Goal: Communication & Community: Answer question/provide support

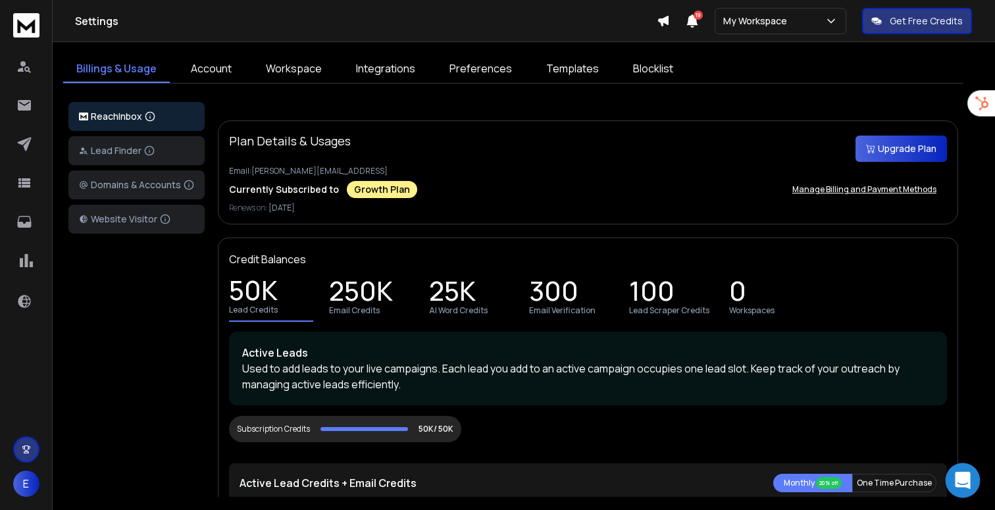
click at [969, 477] on div "Open Intercom Messenger" at bounding box center [963, 480] width 35 height 35
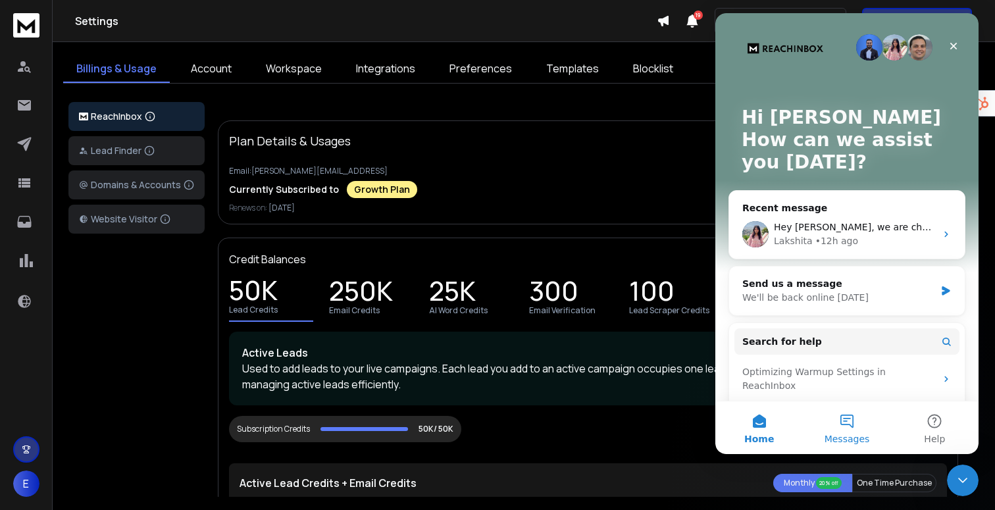
click at [855, 439] on span "Messages" at bounding box center [847, 438] width 45 height 9
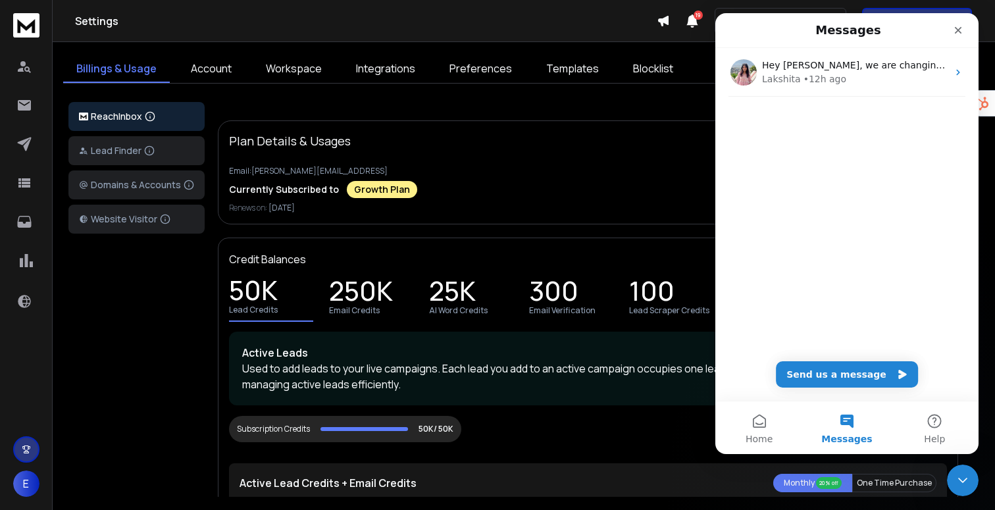
click at [842, 97] on div "Hey [PERSON_NAME], we are changing your subscription to renew every month on th…" at bounding box center [846, 98] width 263 height 101
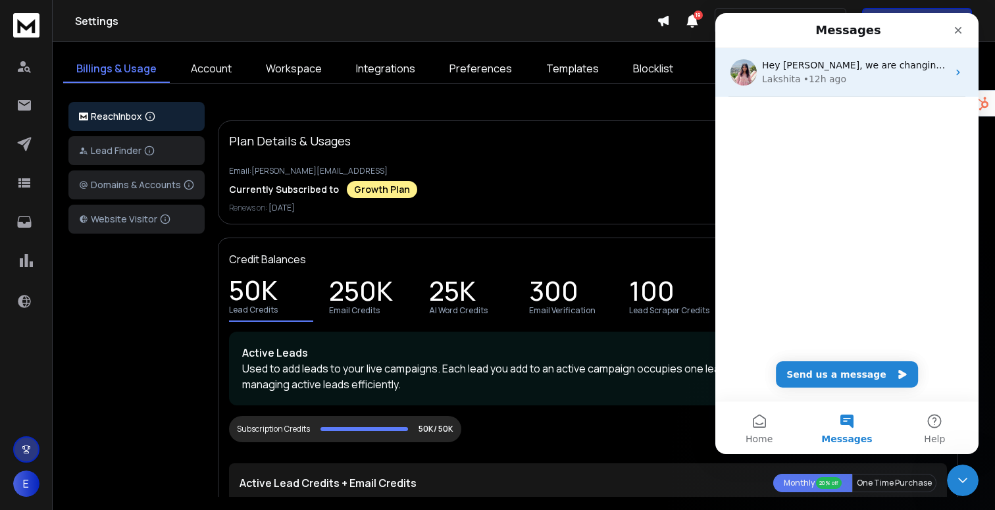
click at [849, 86] on div "[PERSON_NAME] • 12h ago" at bounding box center [855, 79] width 186 height 14
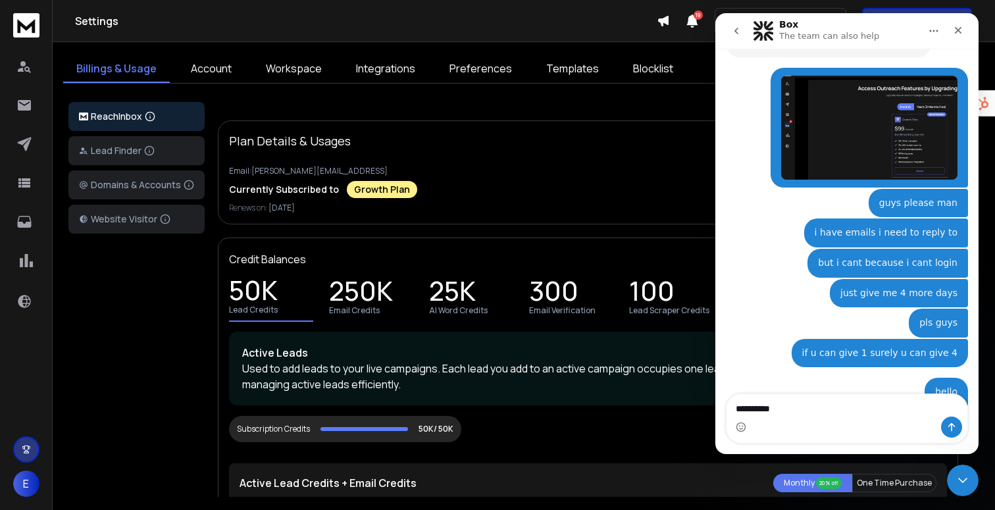
type textarea "**********"
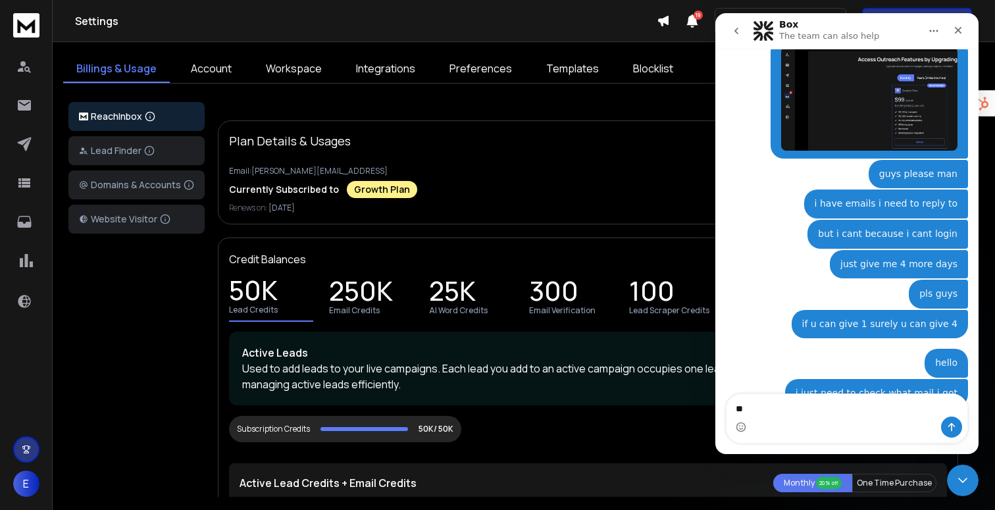
scroll to position [18483, 0]
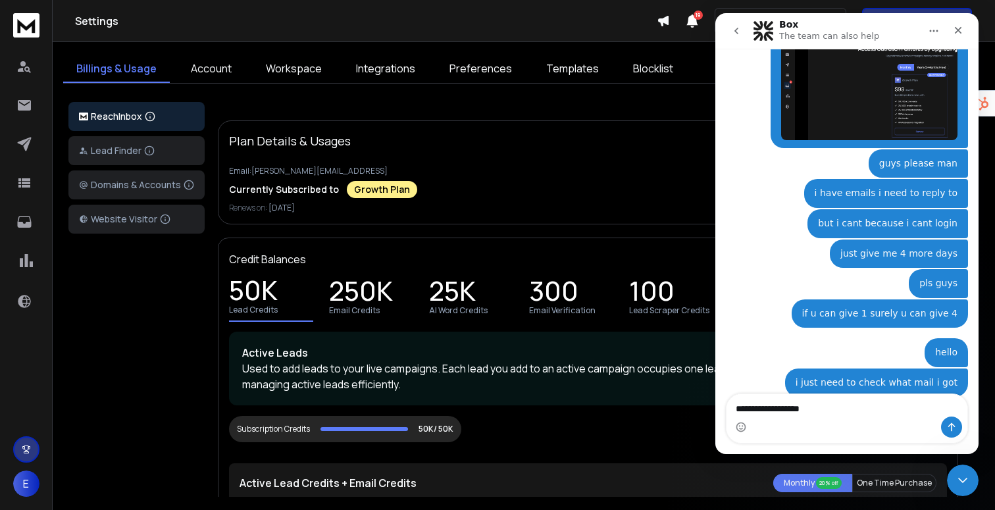
type textarea "**********"
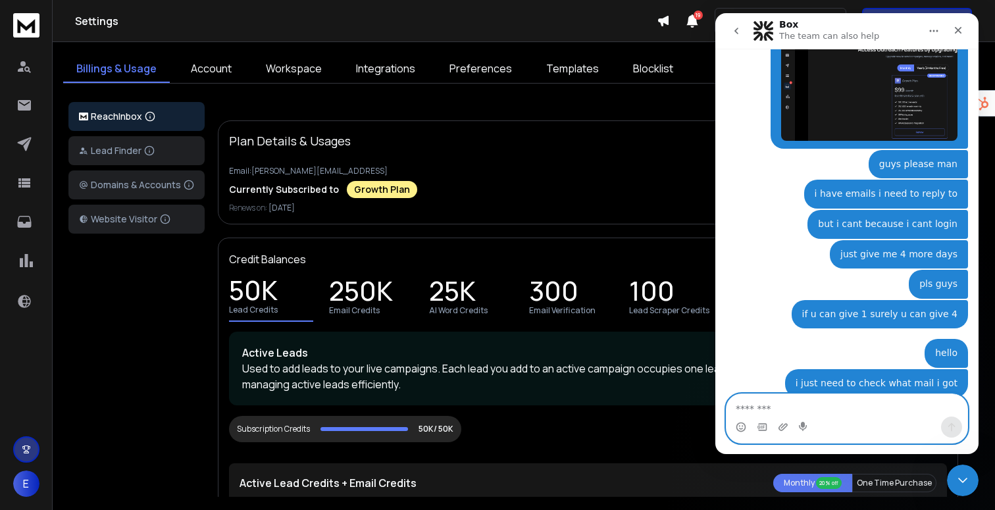
scroll to position [18543, 0]
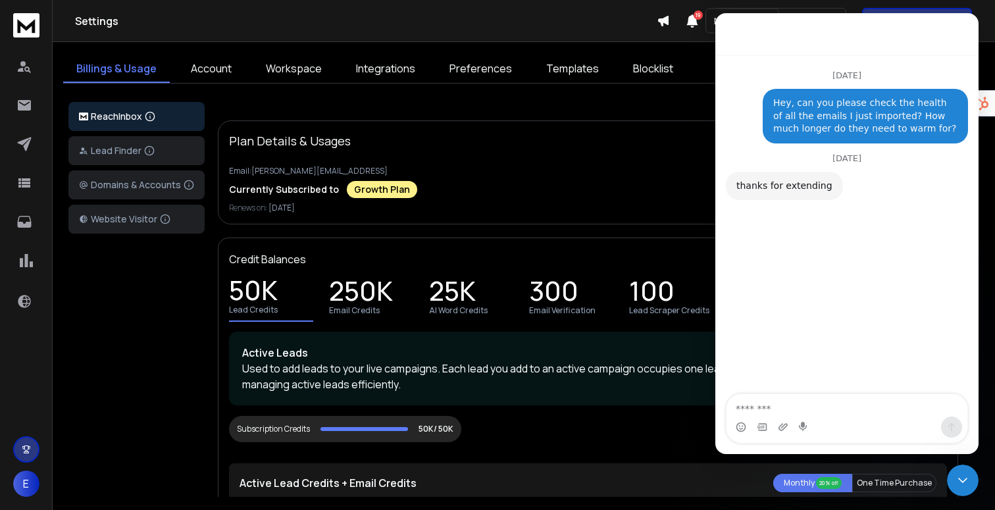
click at [704, 26] on div "19 My Workspace Get Free Credits" at bounding box center [814, 21] width 315 height 26
click at [699, 25] on icon at bounding box center [692, 20] width 13 height 13
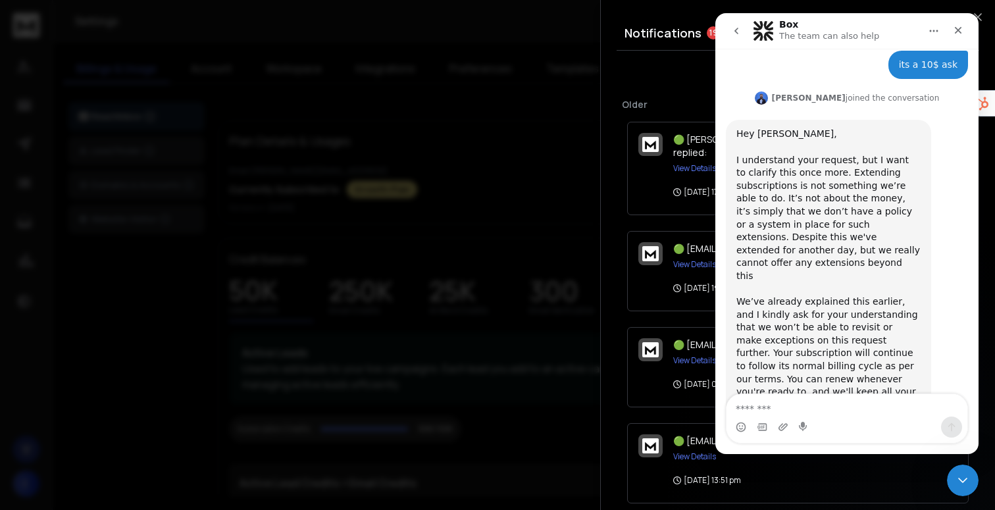
scroll to position [17582, 0]
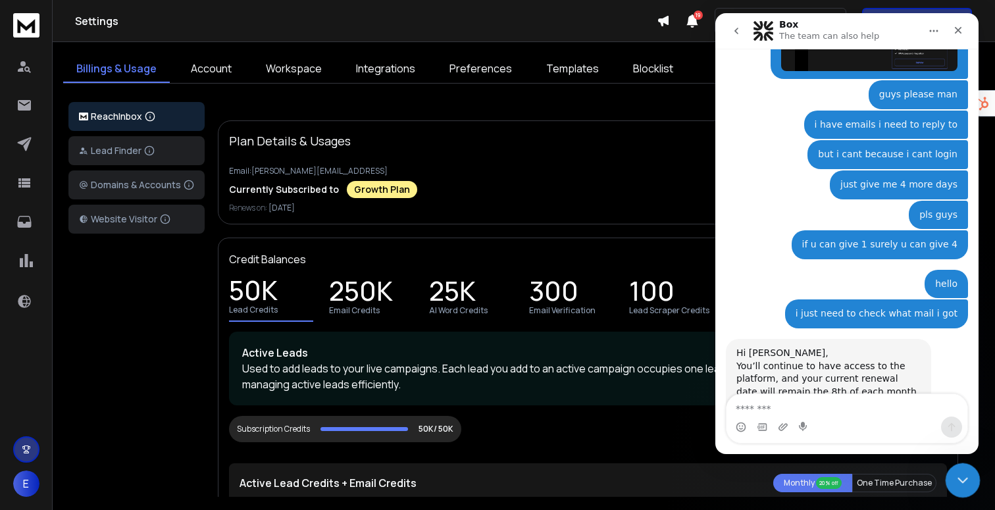
click at [969, 479] on div "Close Intercom Messenger" at bounding box center [961, 479] width 32 height 32
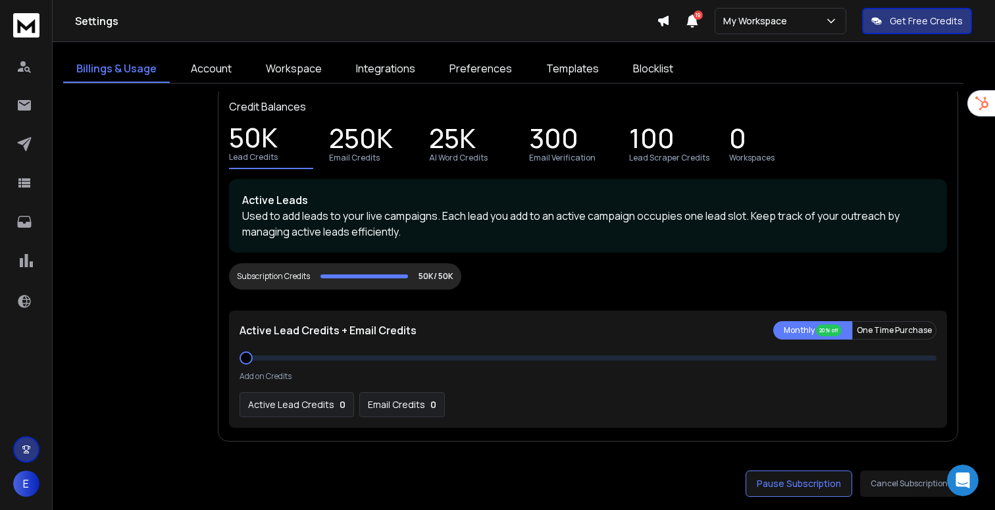
scroll to position [0, 0]
